Goal: Communication & Community: Answer question/provide support

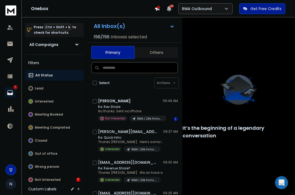
click at [203, 6] on p "RMA Outbound" at bounding box center [198, 8] width 32 height 5
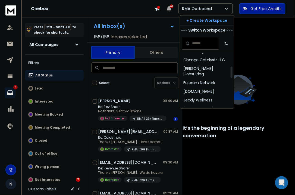
scroll to position [90, 0]
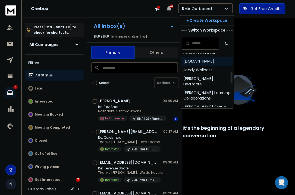
click at [209, 60] on div "[DOMAIN_NAME]" at bounding box center [207, 61] width 52 height 9
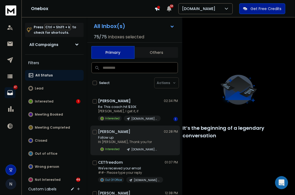
click at [148, 129] on div "Hala Beisha 02:28 PM" at bounding box center [138, 131] width 80 height 5
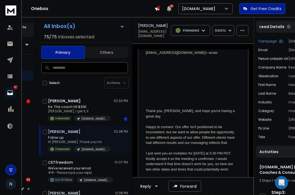
scroll to position [302, 0]
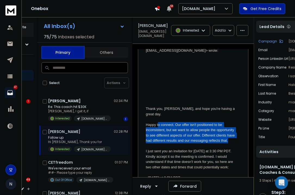
drag, startPoint x: 161, startPoint y: 102, endPoint x: 251, endPoint y: 116, distance: 91.1
click at [236, 122] on div "Happy to connect. Our offer isn't positioned to be inconsistent, but we want to…" at bounding box center [191, 159] width 90 height 74
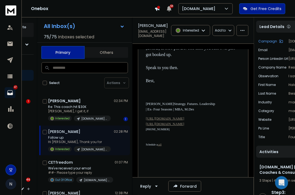
scroll to position [60, 0]
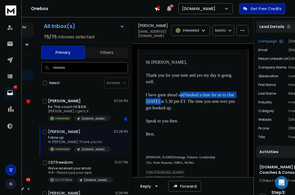
drag, startPoint x: 180, startPoint y: 76, endPoint x: 249, endPoint y: 80, distance: 69.1
click at [236, 92] on font "I have gone ahead and booked a time for us to chat tomorrow at 5.30 pm ET. The …" at bounding box center [191, 101] width 90 height 18
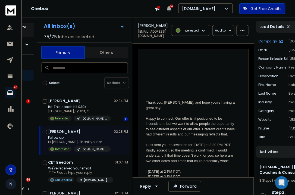
scroll to position [302, 0]
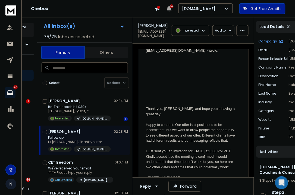
click at [69, 70] on input at bounding box center [85, 67] width 86 height 11
paste input "**********"
type input "**********"
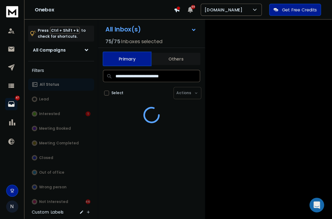
scroll to position [0, 0]
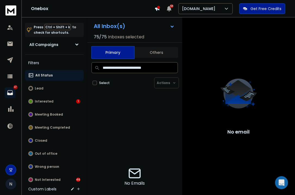
click at [134, 70] on input "**********" at bounding box center [135, 67] width 86 height 11
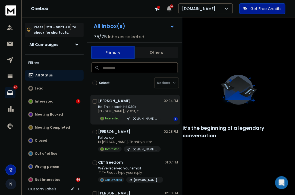
click at [129, 105] on p "Re: This coach hit $30K" at bounding box center [129, 107] width 63 height 4
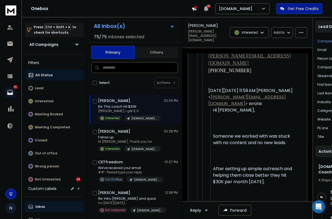
scroll to position [673, 0]
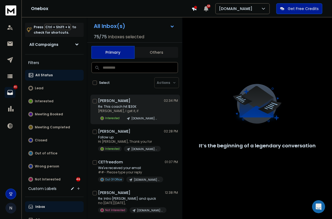
click at [132, 102] on div "Peter Heyer 02:34 PM" at bounding box center [138, 100] width 80 height 5
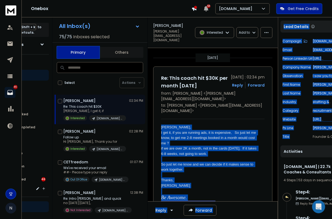
scroll to position [0, 116]
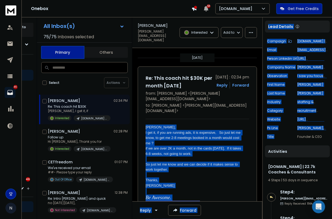
drag, startPoint x: 197, startPoint y: 107, endPoint x: 203, endPoint y: 116, distance: 10.8
click at [203, 125] on div "Chris, I get it, if you are running ads, it is expensive, So just let me know, …" at bounding box center [195, 160] width 99 height 70
click at [203, 130] on div "I get it, if you are running ads, it is expensive, So just let me know, to get …" at bounding box center [195, 138] width 99 height 16
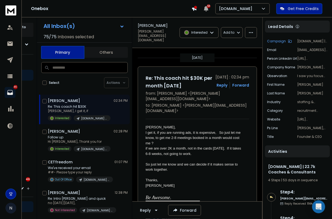
click at [210, 156] on div at bounding box center [195, 158] width 99 height 5
drag, startPoint x: 201, startPoint y: 139, endPoint x: 192, endPoint y: 143, distance: 10.6
click at [192, 143] on div "Chris, I get it, if you are running ads, it is expensive, So just let me know, …" at bounding box center [195, 160] width 99 height 70
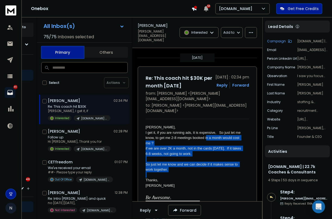
drag, startPoint x: 81, startPoint y: 115, endPoint x: 168, endPoint y: 138, distance: 89.3
click at [168, 138] on div "Chris, I get it, if you are running ads, it is expensive, So just let me know, …" at bounding box center [195, 160] width 99 height 70
click at [205, 162] on div "So just let me know and we can decide if it makes sense to work together." at bounding box center [195, 167] width 99 height 11
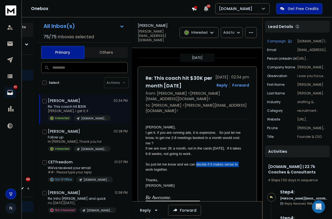
drag, startPoint x: 172, startPoint y: 134, endPoint x: 108, endPoint y: 132, distance: 64.9
click at [146, 162] on div "So just let me know and we can decide if it makes sense to work together." at bounding box center [195, 167] width 99 height 11
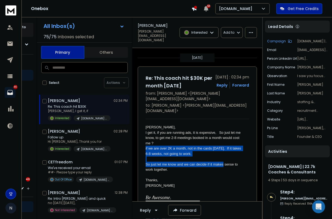
drag, startPoint x: 74, startPoint y: 120, endPoint x: 158, endPoint y: 132, distance: 85.0
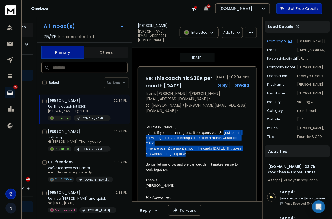
drag, startPoint x: 158, startPoint y: 110, endPoint x: 218, endPoint y: 120, distance: 60.3
click at [218, 125] on div "Chris, I get it, if you are running ads, it is expensive, So just let me know, …" at bounding box center [195, 160] width 99 height 70
drag, startPoint x: 82, startPoint y: 104, endPoint x: 117, endPoint y: 144, distance: 53.9
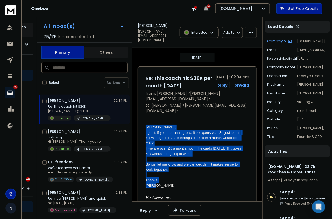
drag, startPoint x: 87, startPoint y: 149, endPoint x: 73, endPoint y: 106, distance: 45.4
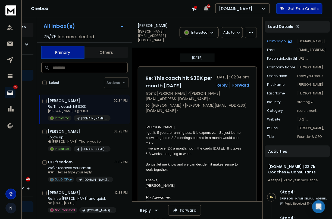
click at [146, 146] on div "if we are over 2K a month, not in the cards today. If it takes 6-8 weeks, not g…" at bounding box center [195, 151] width 99 height 11
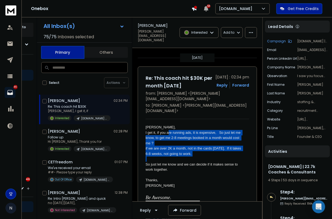
drag, startPoint x: 103, startPoint y: 111, endPoint x: 223, endPoint y: 126, distance: 121.3
click at [223, 126] on div "Chris, I get it, if you are running ads, it is expensive, So just let me know, …" at bounding box center [195, 160] width 99 height 70
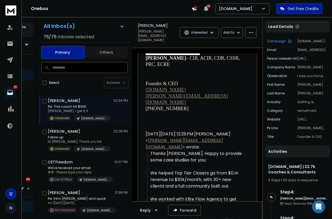
scroll to position [204, 0]
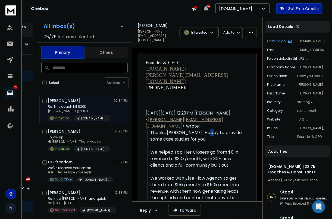
drag, startPoint x: 139, startPoint y: 78, endPoint x: 142, endPoint y: 92, distance: 13.8
click at [150, 130] on div "Thanks Peter. Happy to provide some case studies for you: We helped Top Tier Cl…" at bounding box center [197, 221] width 94 height 182
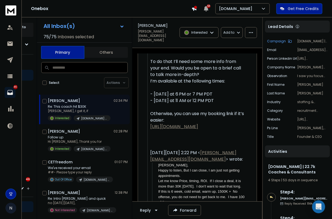
scroll to position [373, 0]
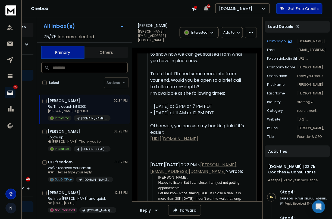
drag, startPoint x: 141, startPoint y: 87, endPoint x: 200, endPoint y: 86, distance: 58.9
click at [200, 180] on div "Happy to listen, But I can close, I am just not getting appointments." at bounding box center [201, 185] width 86 height 11
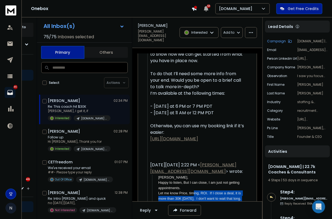
drag, startPoint x: 128, startPoint y: 93, endPoint x: 237, endPoint y: 102, distance: 109.3
click at [237, 175] on div "Chris, Happy to listen, But I can close, I am just not getting appointments. Le…" at bounding box center [201, 215] width 86 height 81
click at [158, 201] on div "If this is 6 week, cold email, warm up, 1500K + No offense, you do not need to …" at bounding box center [201, 209] width 86 height 16
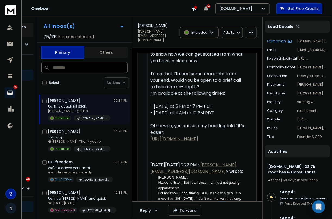
drag, startPoint x: 154, startPoint y: 105, endPoint x: 160, endPoint y: 105, distance: 6.2
click at [160, 201] on div "If this is 6 week, cold email, warm up, 1500K + No offense, you do not need to …" at bounding box center [201, 209] width 86 height 16
click at [233, 201] on div "If this is 6 week, cold email, warm up, 1500K + No offense, you do not need to …" at bounding box center [201, 209] width 86 height 16
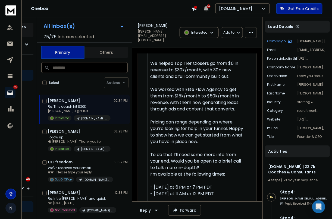
scroll to position [238, 0]
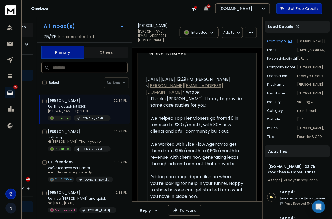
click at [202, 31] on div "Interested" at bounding box center [199, 32] width 39 height 10
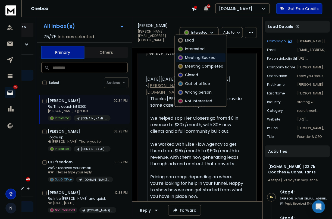
click at [201, 61] on div "Meeting Booked" at bounding box center [201, 57] width 50 height 9
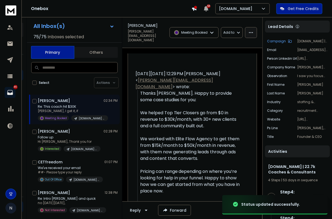
click at [248, 30] on icon "button" at bounding box center [250, 32] width 5 height 5
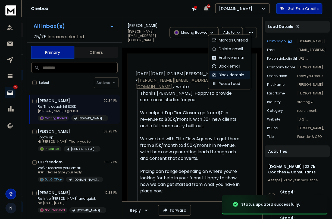
click at [228, 79] on div "Block domain" at bounding box center [229, 75] width 40 height 9
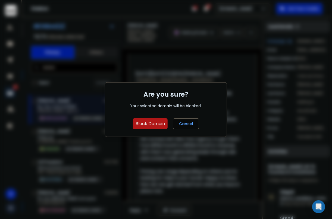
click at [189, 121] on button "Cancel" at bounding box center [186, 123] width 26 height 11
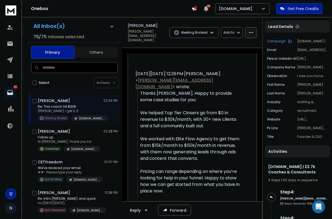
click at [248, 30] on icon "button" at bounding box center [250, 32] width 5 height 5
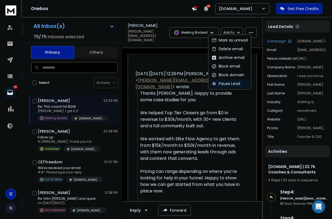
click at [232, 83] on div "Pause Lead" at bounding box center [226, 83] width 29 height 5
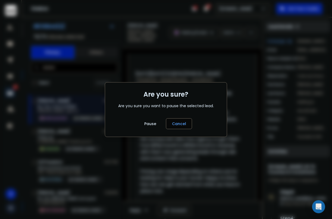
click at [155, 122] on button "Pause" at bounding box center [150, 123] width 21 height 11
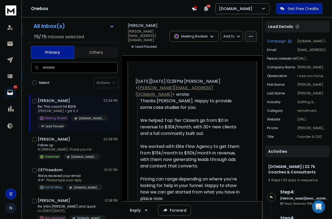
click at [248, 34] on icon "button" at bounding box center [250, 36] width 5 height 5
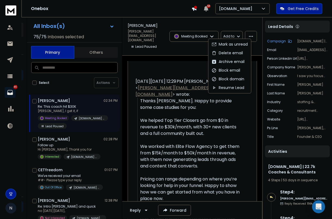
click at [197, 113] on div "Thanks Peter. Happy to provide some case studies for you: We helped Top Tier Cl…" at bounding box center [192, 189] width 105 height 182
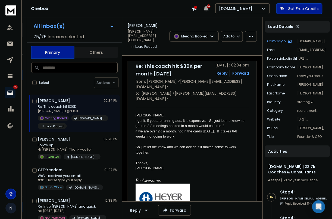
scroll to position [0, 0]
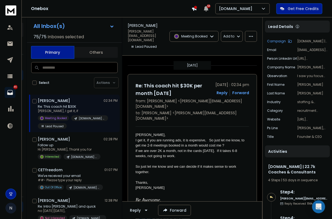
click at [190, 34] on p "Meeting Booked" at bounding box center [194, 36] width 26 height 4
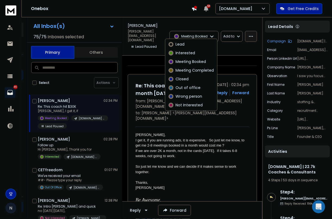
click at [251, 33] on button "button" at bounding box center [251, 36] width 12 height 11
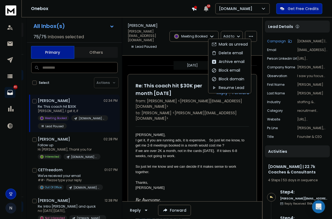
click at [196, 31] on div "Meeting Booked" at bounding box center [194, 36] width 49 height 10
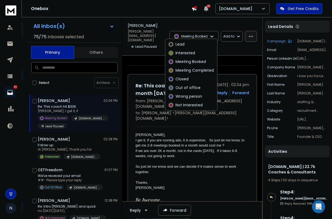
click at [248, 34] on icon "button" at bounding box center [250, 36] width 5 height 5
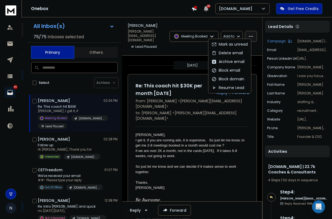
click at [245, 32] on button "button" at bounding box center [251, 36] width 12 height 11
